Goal: Information Seeking & Learning: Check status

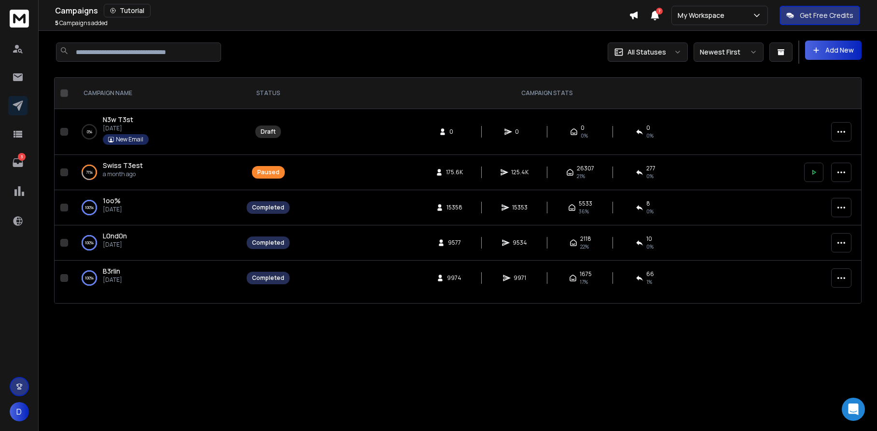
click at [398, 290] on td "9974 9971 1675 17 % 66 1 %" at bounding box center [546, 278] width 503 height 35
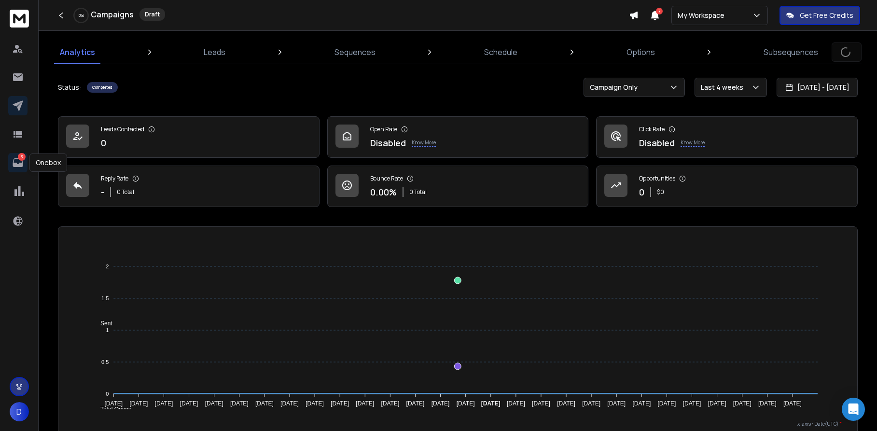
click at [20, 160] on p "3" at bounding box center [22, 157] width 8 height 8
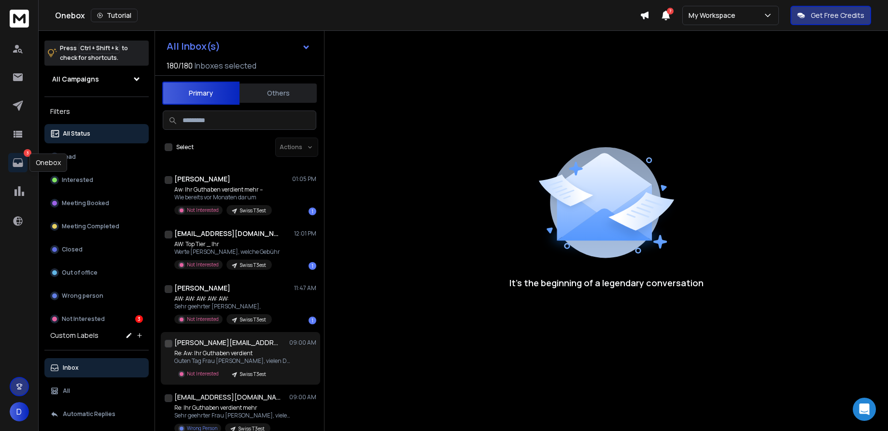
click at [251, 343] on div "Janine.Borne@gmx.de 09:00 AM" at bounding box center [245, 343] width 142 height 10
